Goal: Task Accomplishment & Management: Manage account settings

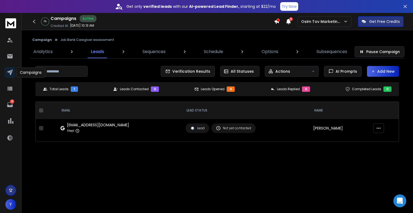
click at [11, 75] on icon at bounding box center [10, 72] width 6 height 6
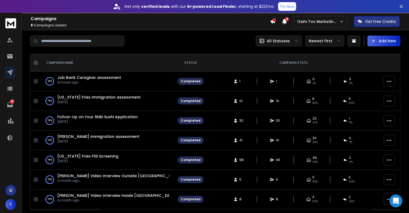
click at [101, 80] on span "Job Bank Caregiver assessment" at bounding box center [89, 77] width 64 height 5
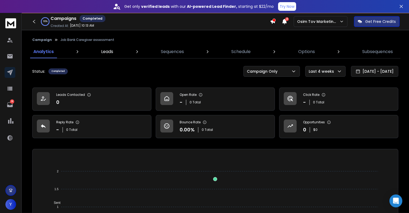
click at [101, 51] on p "Leads" at bounding box center [107, 51] width 12 height 6
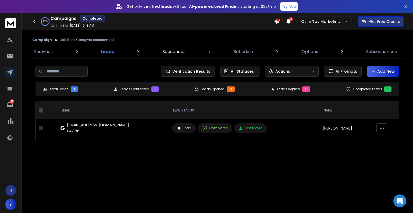
click at [167, 51] on p "Sequences" at bounding box center [173, 51] width 23 height 6
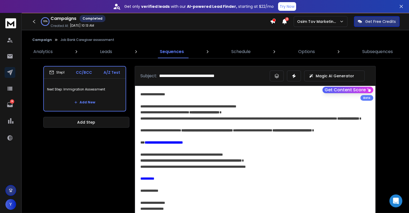
click at [168, 142] on strong "**********" at bounding box center [164, 142] width 38 height 4
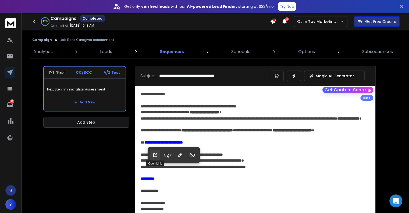
click at [155, 152] on icon "button" at bounding box center [155, 155] width 6 height 6
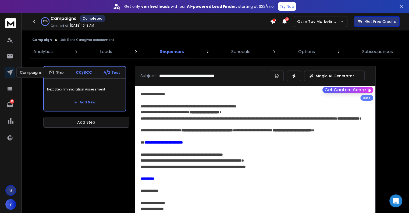
click at [12, 73] on icon at bounding box center [10, 72] width 6 height 6
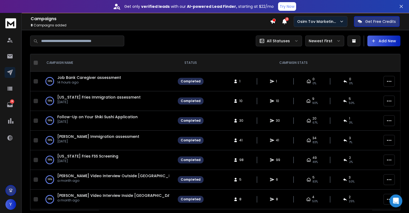
click at [333, 21] on p "Osim Tov Marketing Ltd" at bounding box center [318, 21] width 42 height 5
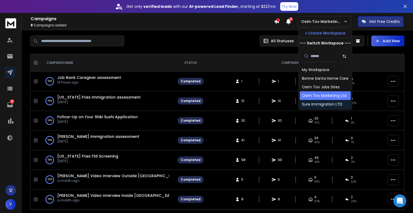
click at [328, 103] on div "Sure Immigration LTD" at bounding box center [322, 103] width 40 height 5
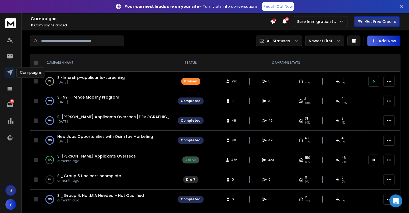
click at [13, 73] on icon at bounding box center [10, 72] width 6 height 6
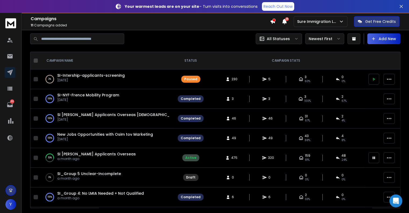
scroll to position [3, 0]
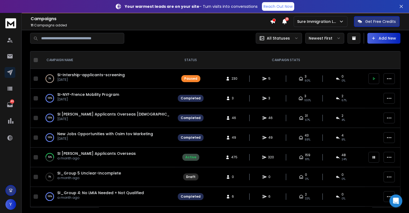
click at [114, 152] on span "SI Boone sante Applicants Overseas" at bounding box center [96, 153] width 78 height 5
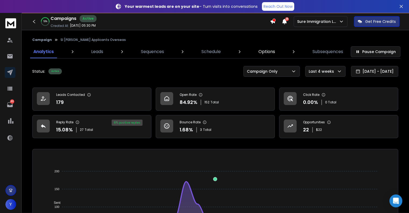
click at [302, 42] on div "Campaign SI Boone sante Applicants Overseas" at bounding box center [215, 39] width 370 height 9
click at [276, 51] on link "Options" at bounding box center [266, 51] width 23 height 13
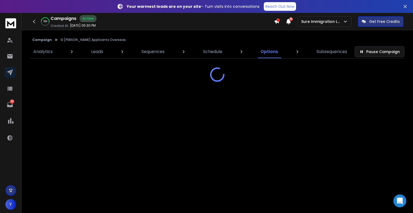
select select "*********"
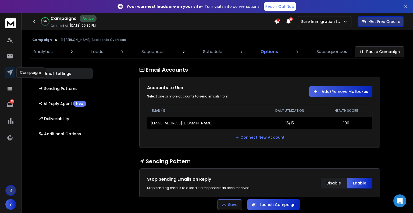
click at [11, 70] on icon at bounding box center [10, 72] width 6 height 6
